Goal: Communication & Community: Answer question/provide support

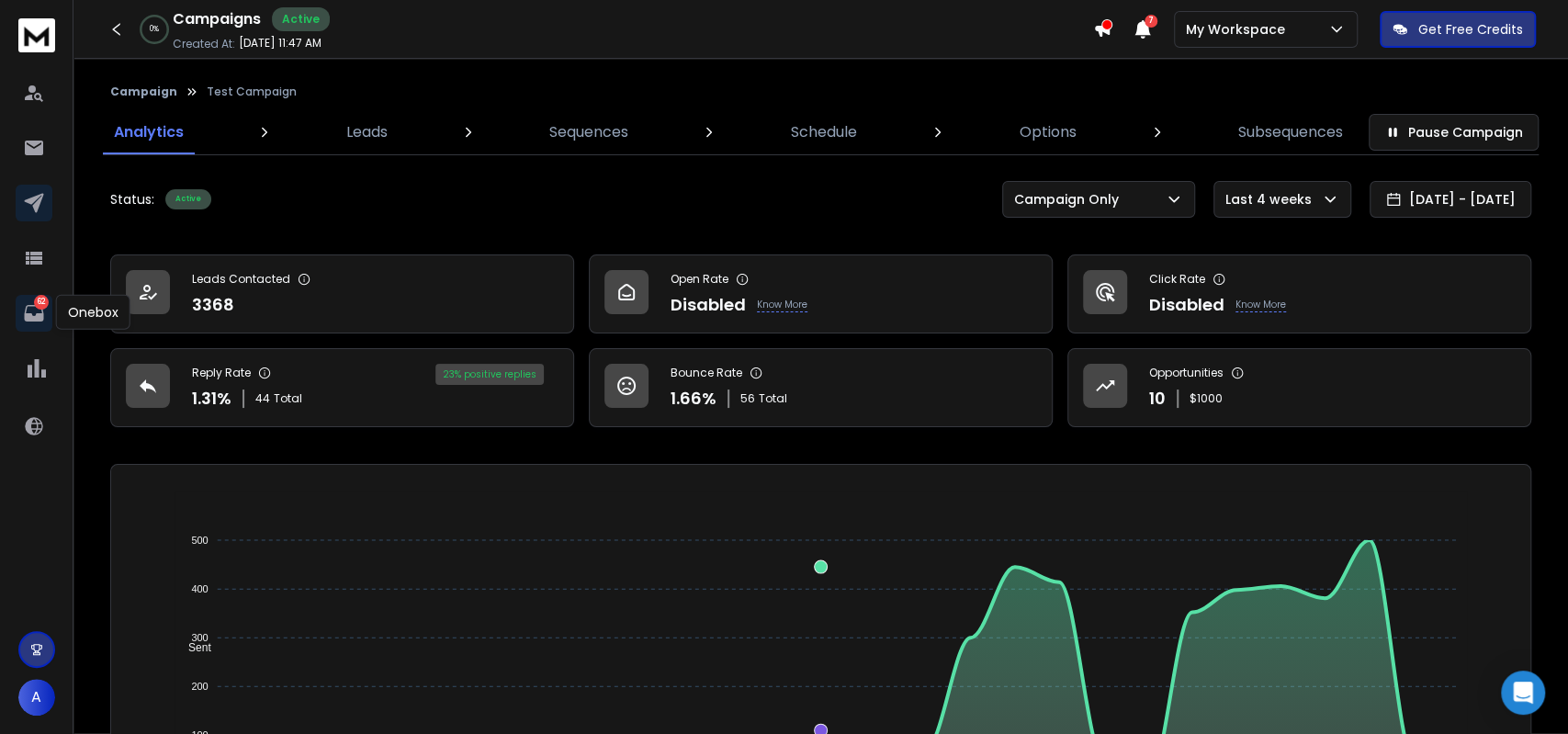
click at [44, 308] on p "62" at bounding box center [42, 303] width 15 height 15
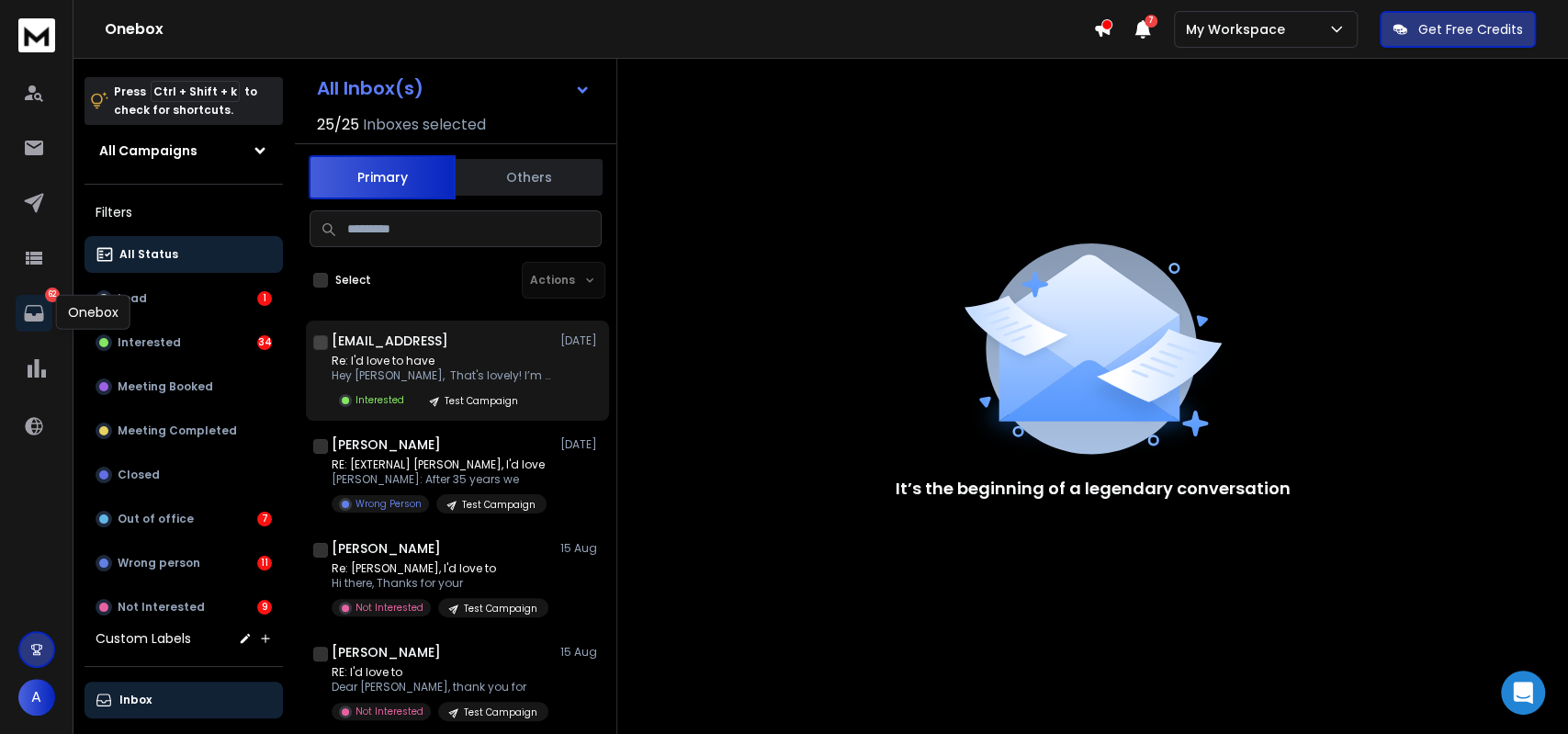
click at [445, 353] on div "[EMAIL_ADDRESS] [DATE] Re: I'd love to have Hey [PERSON_NAME], That's lovely! I…" at bounding box center [466, 370] width 270 height 78
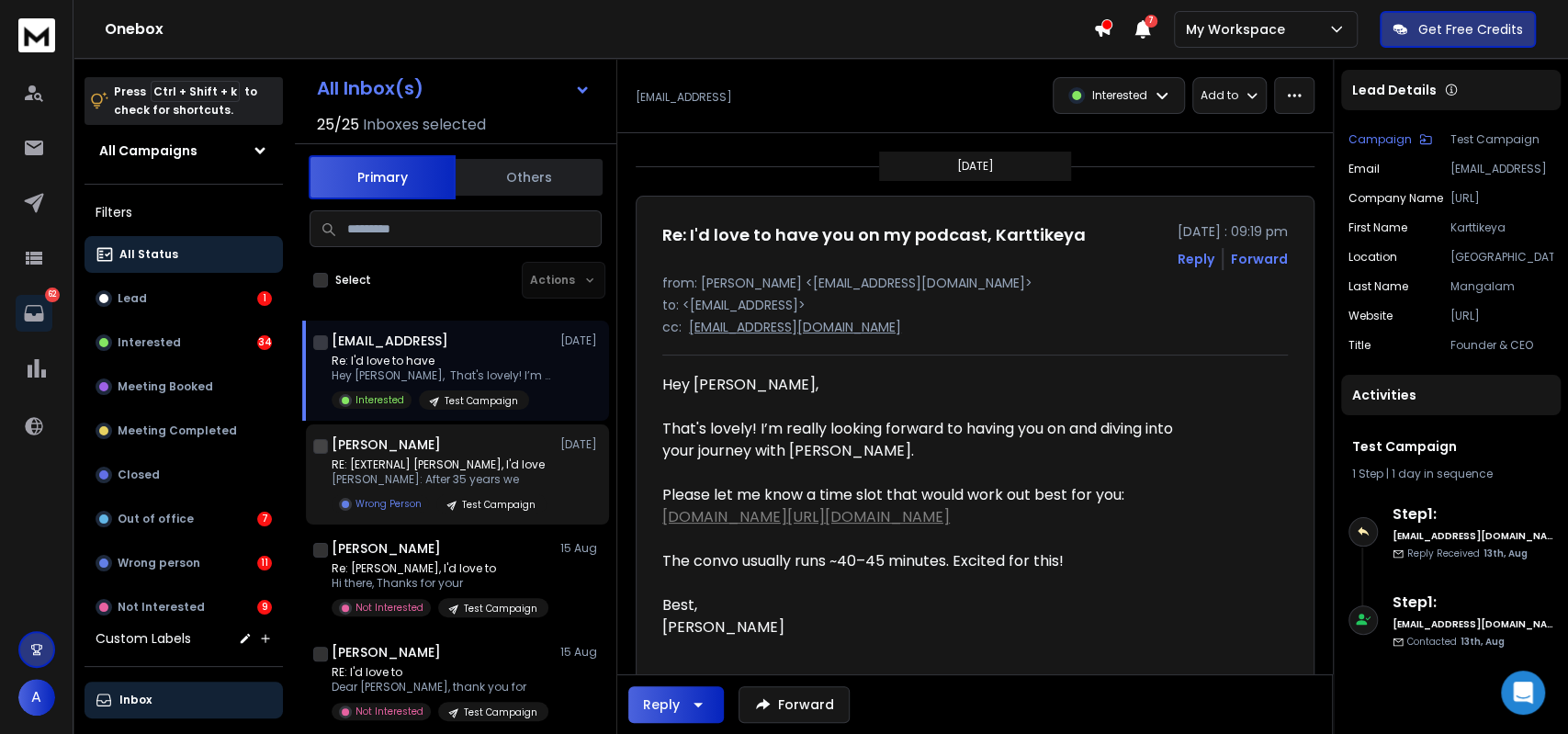
click at [498, 462] on p "RE: [EXTERNAL] [PERSON_NAME], I'd love" at bounding box center [439, 465] width 215 height 15
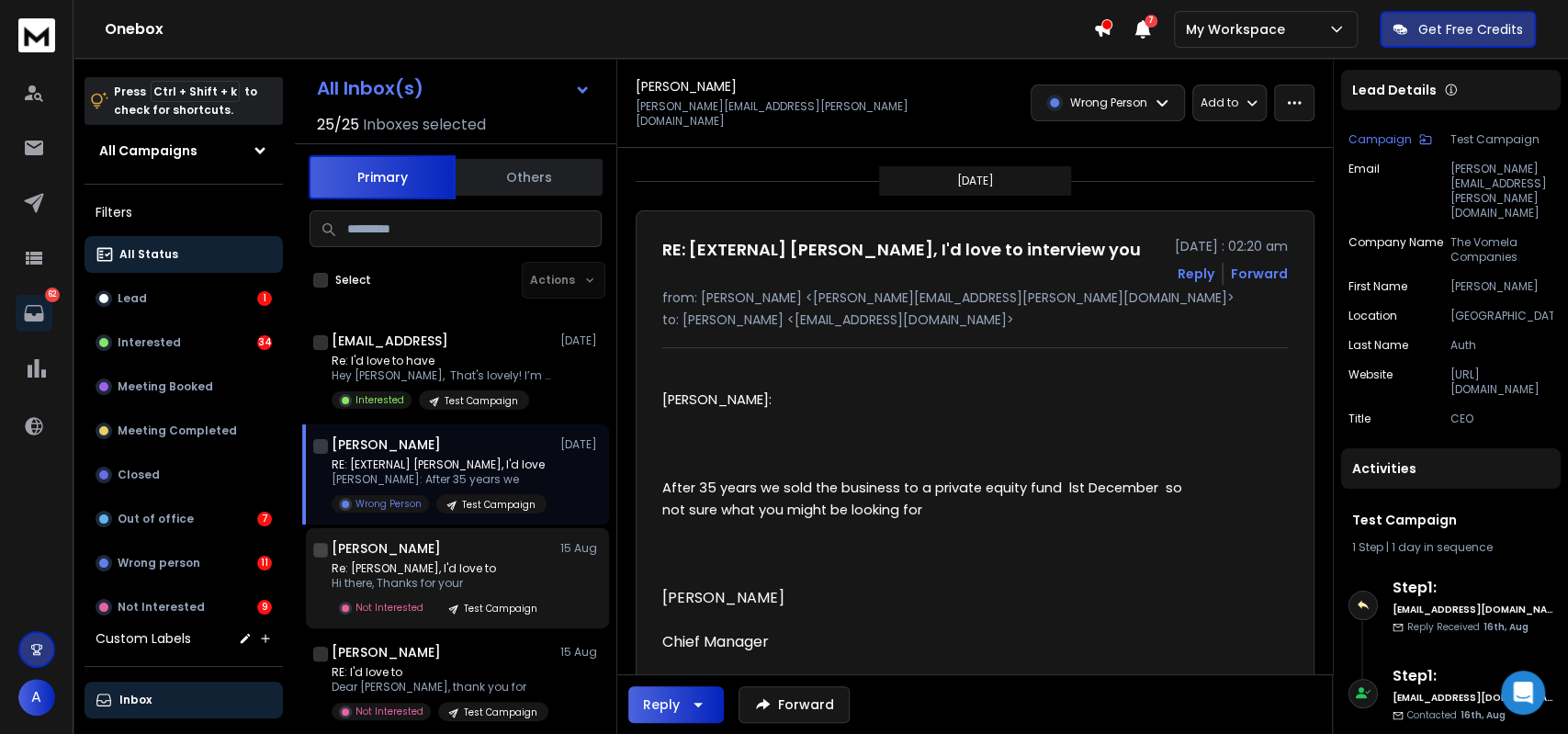
click at [453, 576] on p "Re: [PERSON_NAME], I'd love to" at bounding box center [440, 569] width 217 height 15
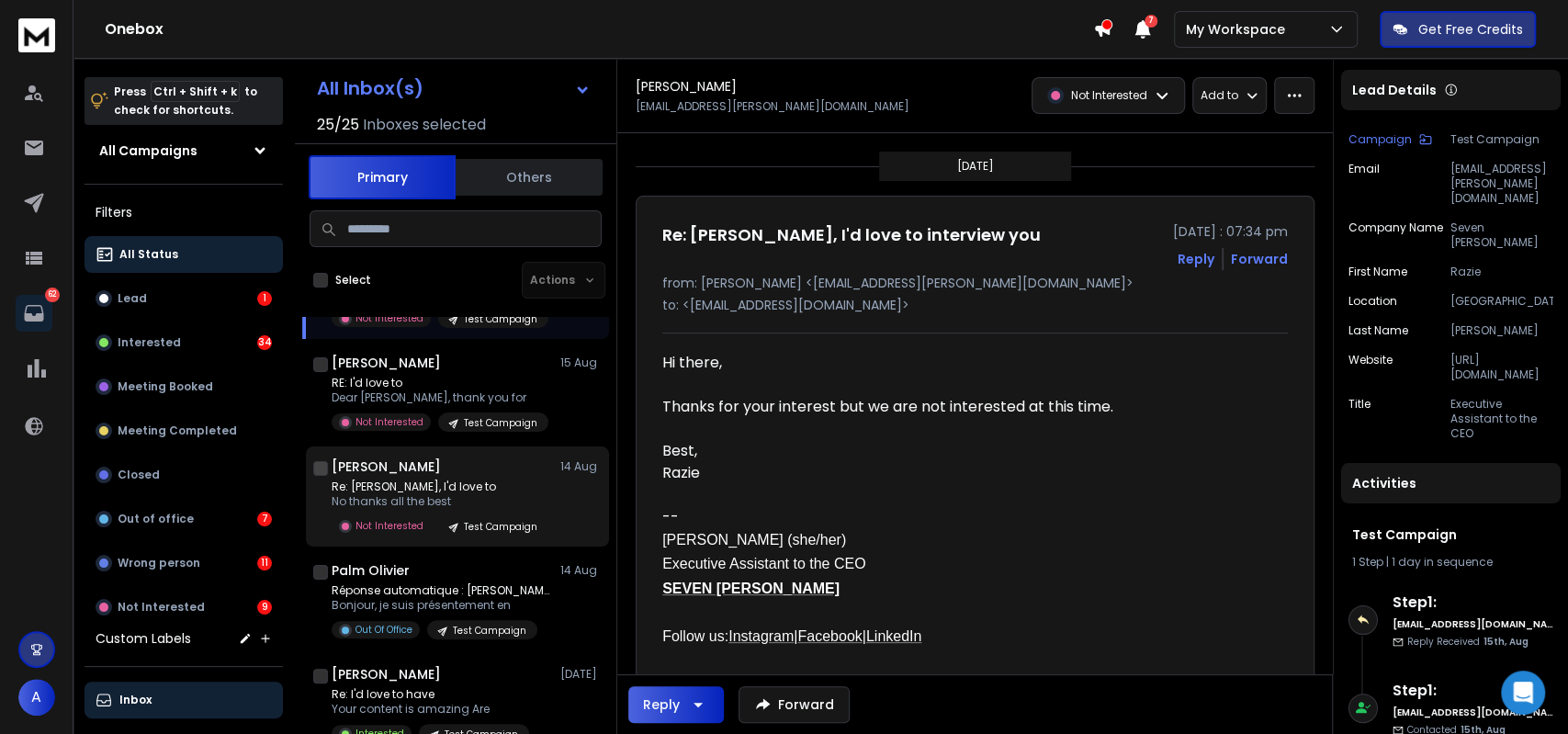
scroll to position [405, 0]
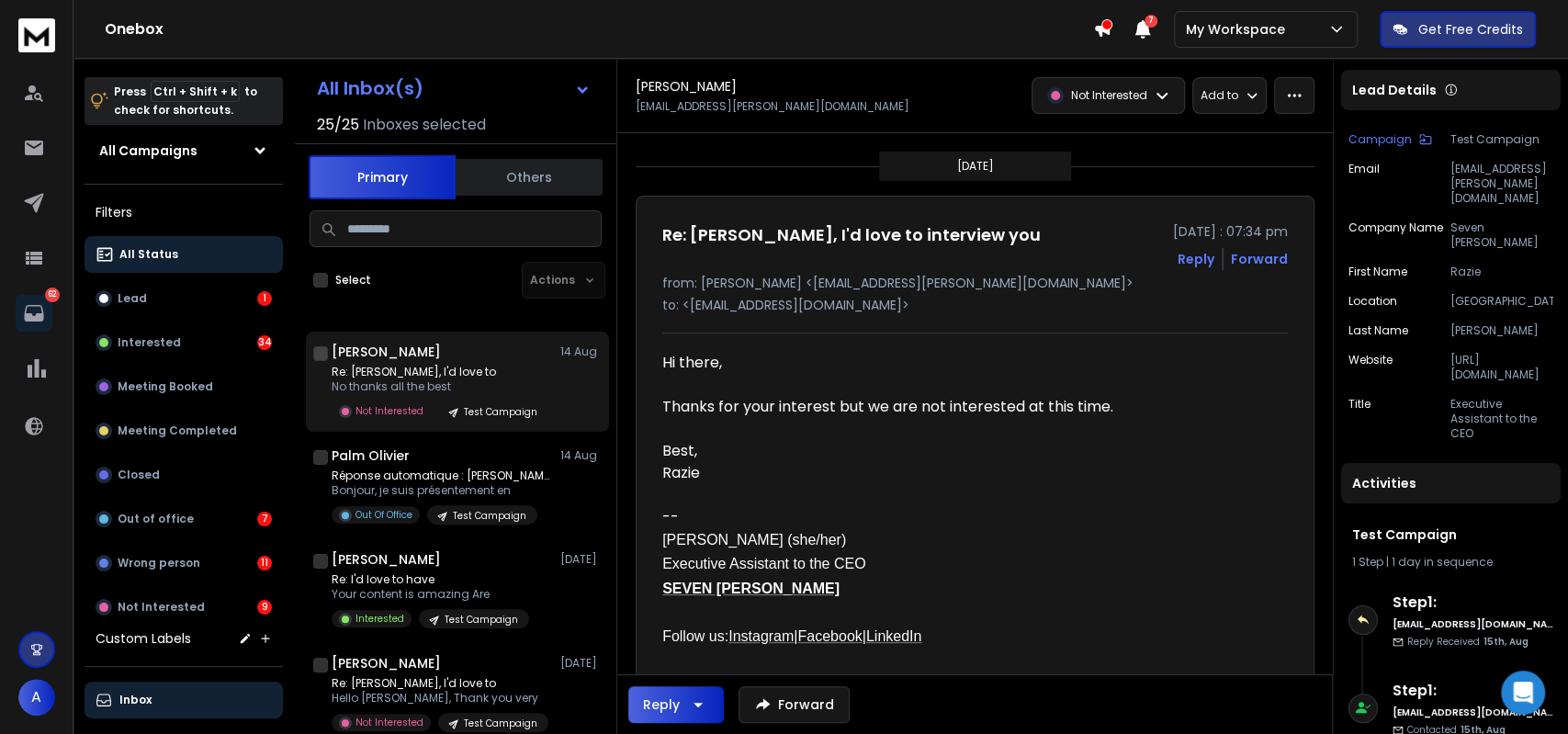
click at [522, 389] on p "No thanks all the best" at bounding box center [440, 387] width 217 height 15
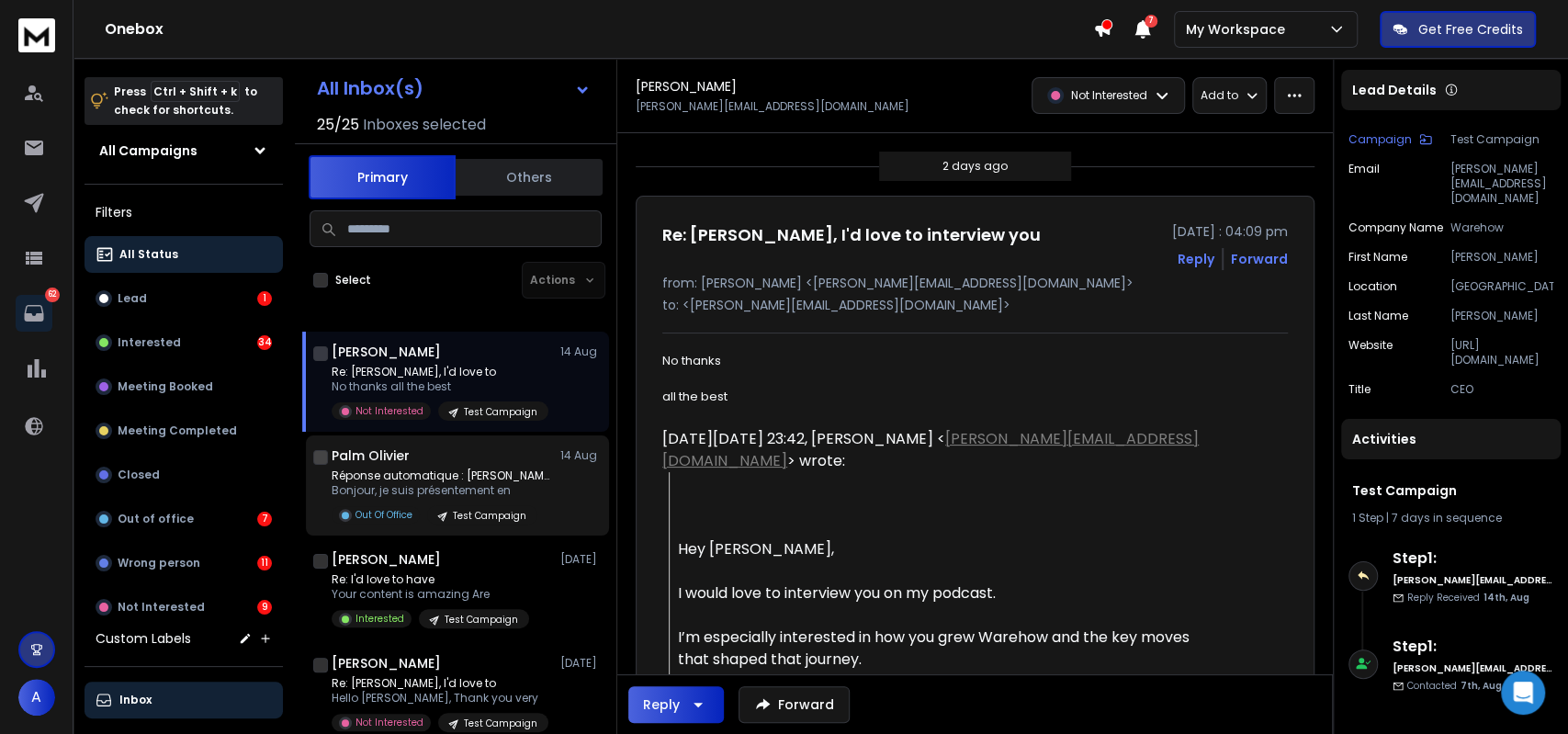
click at [533, 460] on div "Palm Olivier [DATE]" at bounding box center [466, 456] width 270 height 19
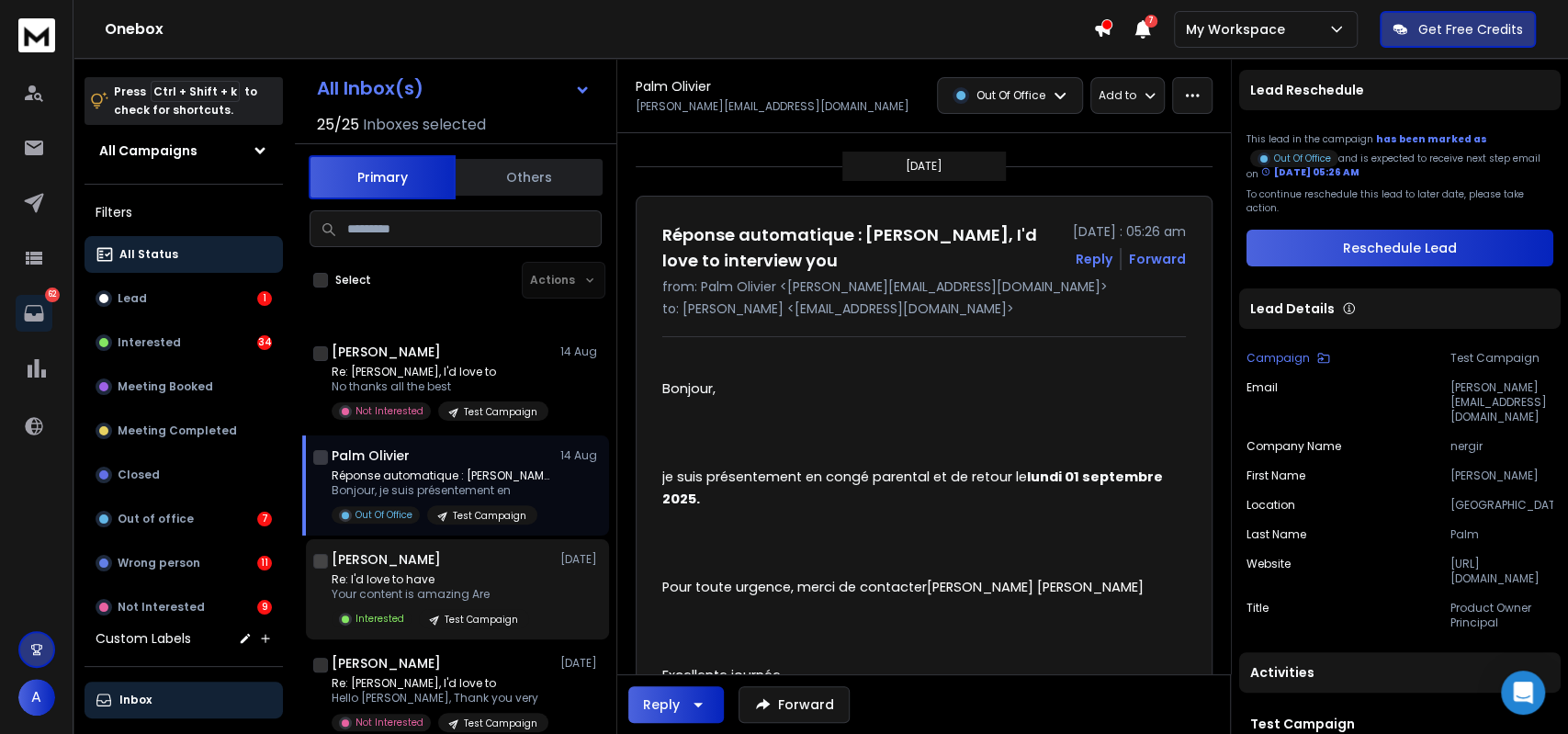
click at [547, 584] on div "Re: I'd love to have Your content is amazing Are Interested Test Campaign" at bounding box center [466, 600] width 270 height 56
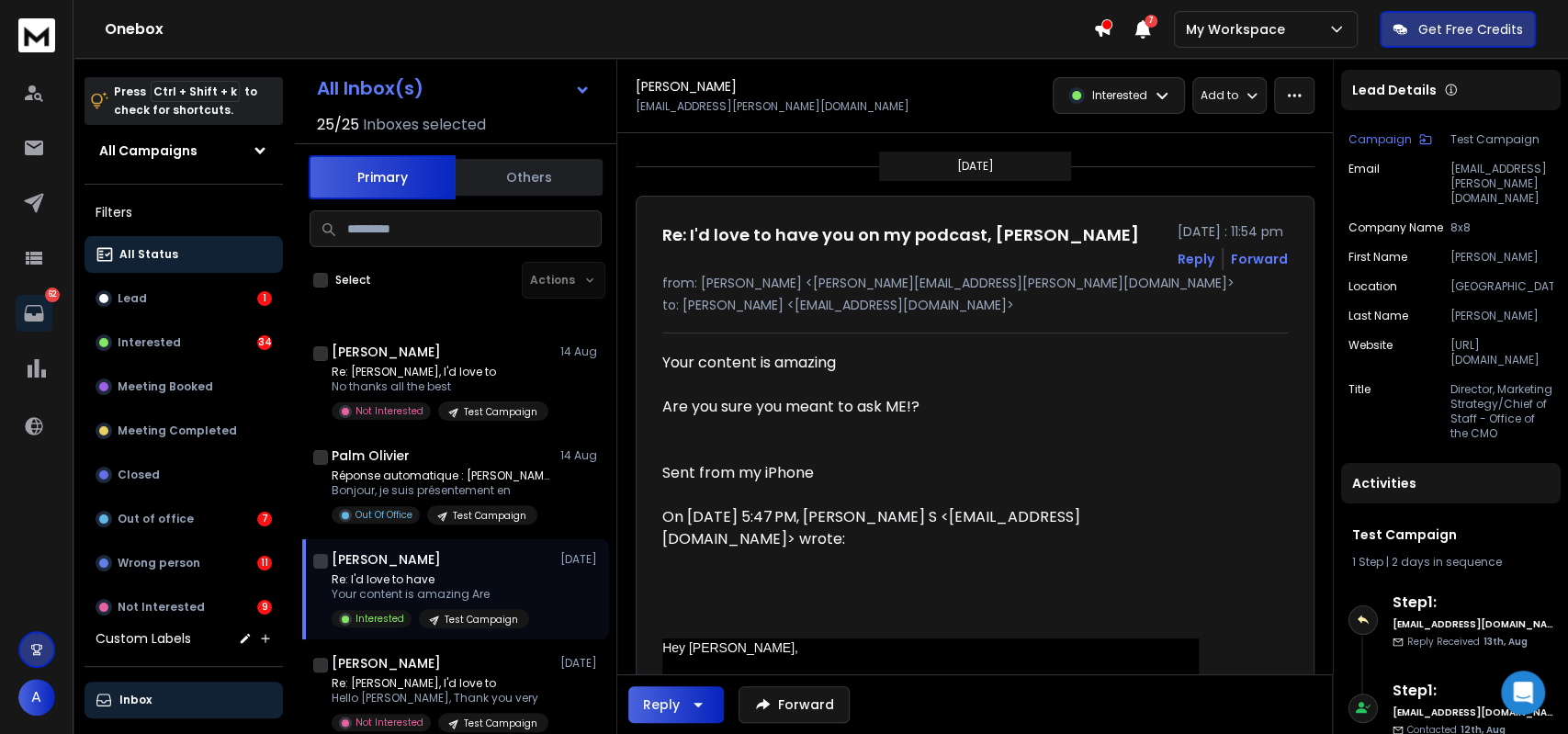
click at [674, 705] on div "Reply" at bounding box center [662, 705] width 37 height 19
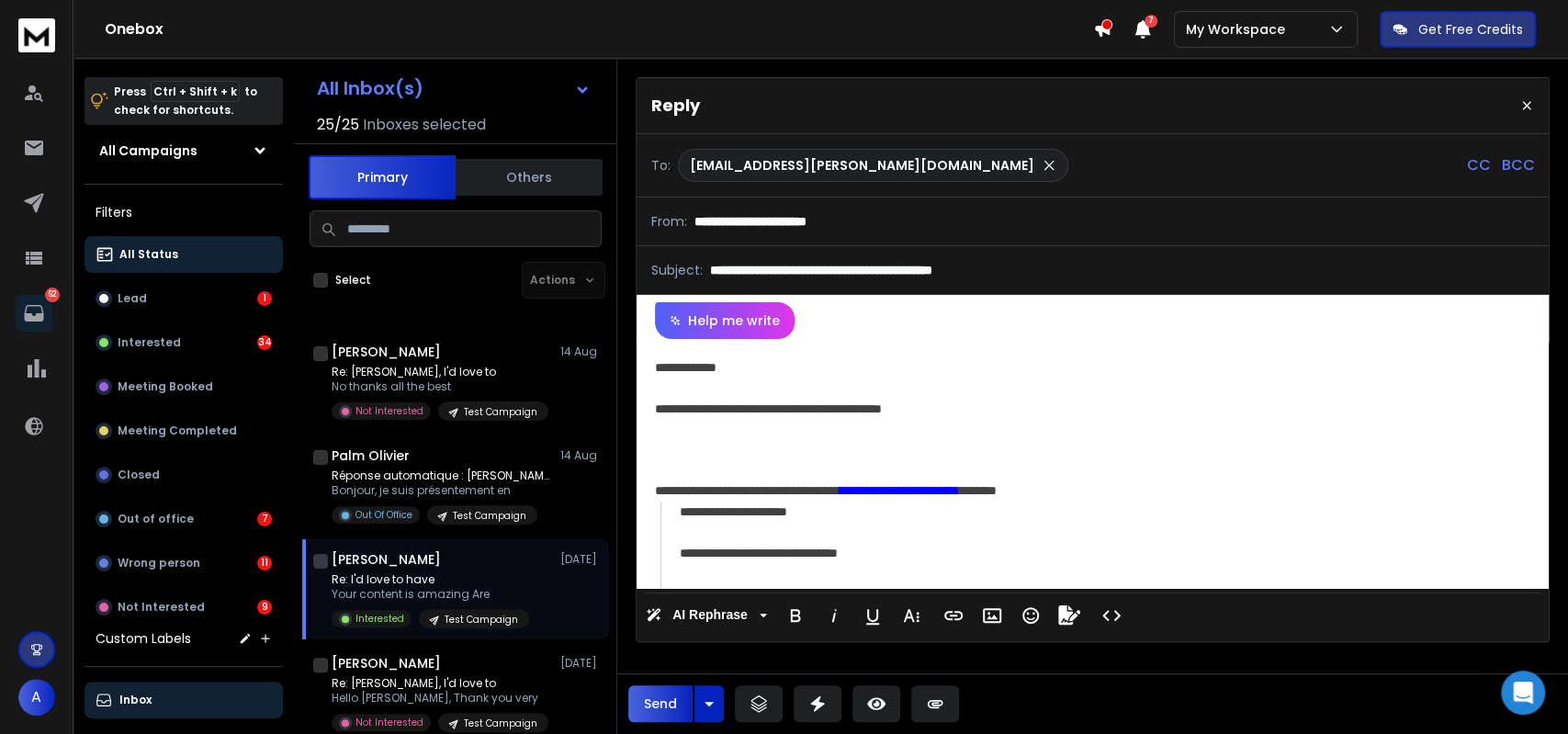
click at [461, 594] on p "Your content is amazing Are" at bounding box center [430, 595] width 198 height 15
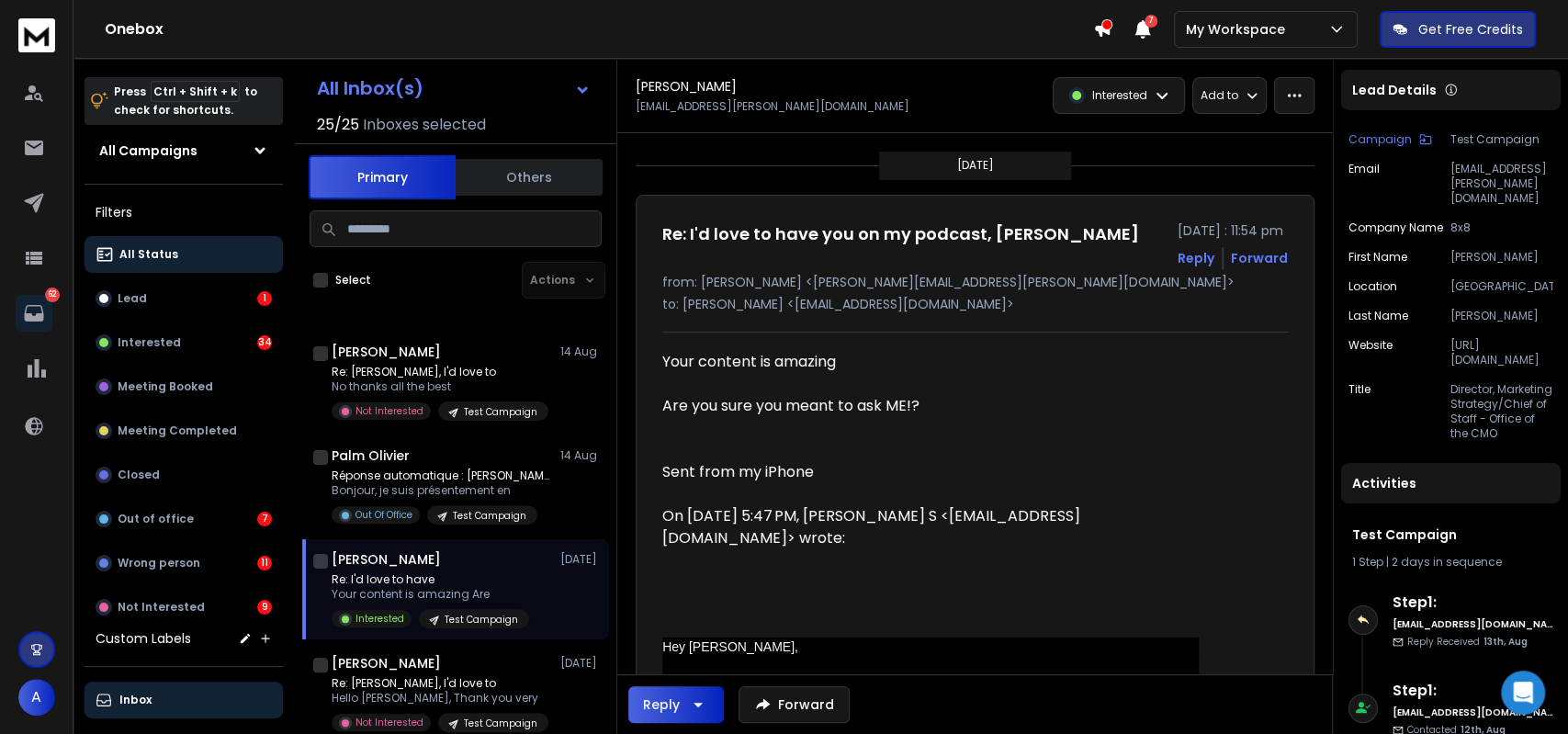
scroll to position [0, 0]
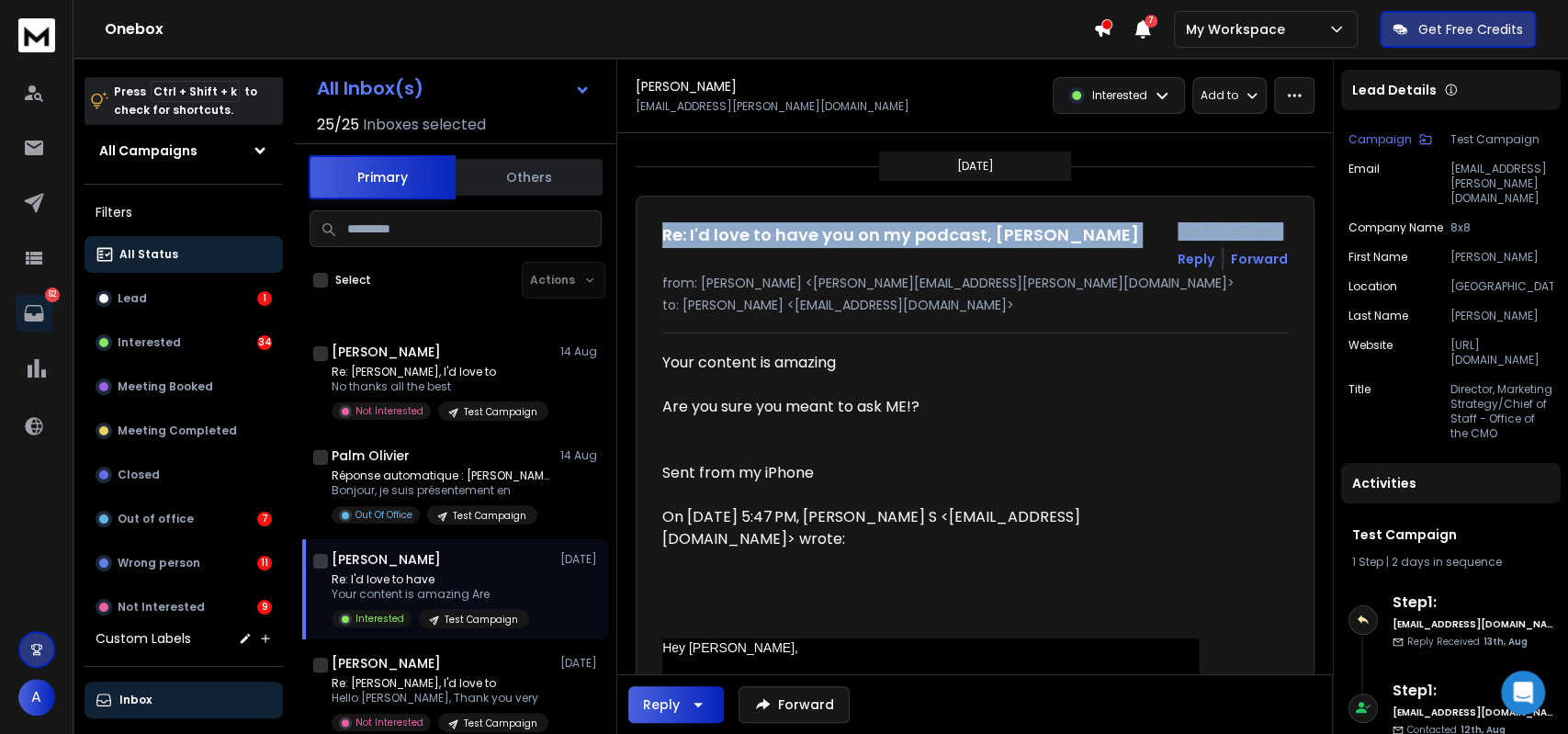
drag, startPoint x: 728, startPoint y: 532, endPoint x: 661, endPoint y: 237, distance: 302.5
click at [662, 352] on div "Your content is amazing Are you sure you meant to ask ME!? Sent from my iPhone …" at bounding box center [938, 737] width 551 height 770
copy div "Re: I'd love to have you on my podcast, [PERSON_NAME] [DATE] : 11:54 pm"
